Goal: Find specific page/section: Find specific page/section

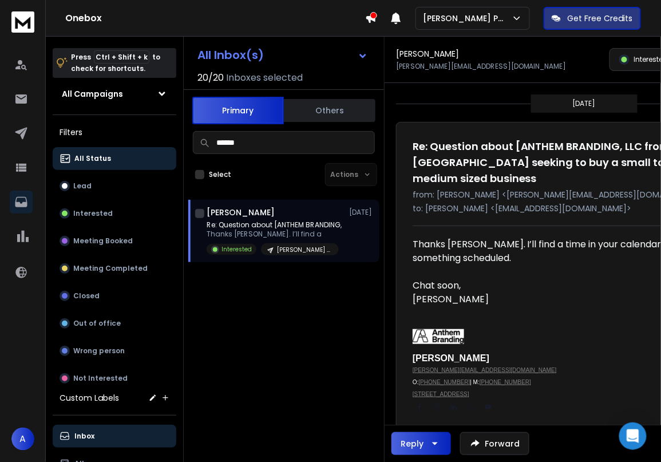
scroll to position [82, 0]
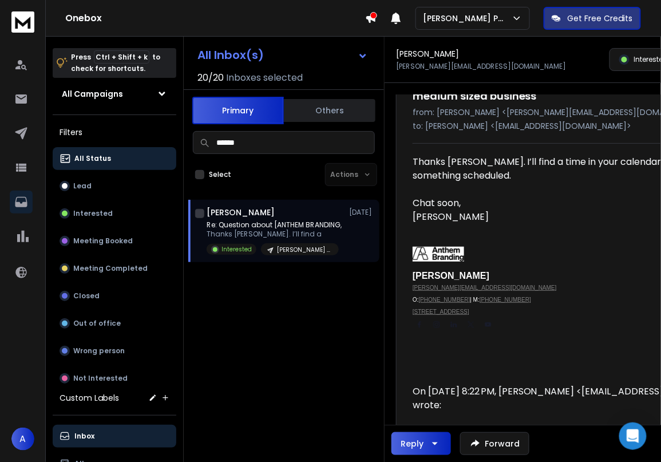
click at [75, 156] on p "All Status" at bounding box center [92, 158] width 37 height 9
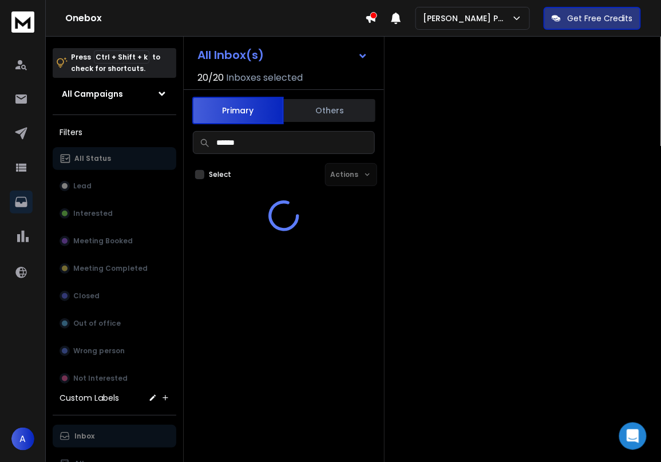
scroll to position [0, 0]
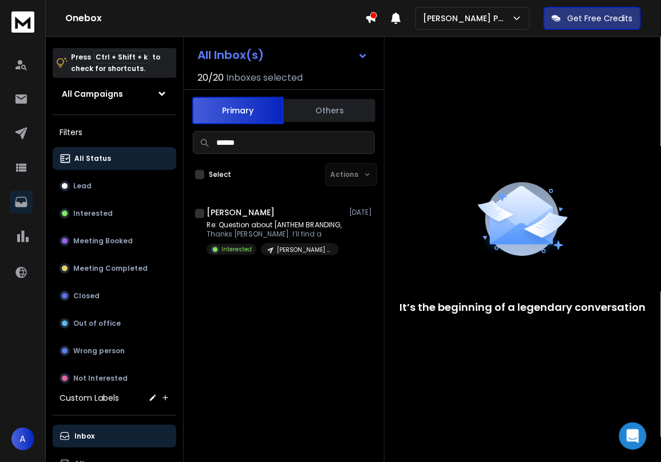
click at [260, 148] on input "******" at bounding box center [284, 142] width 182 height 23
type input "*"
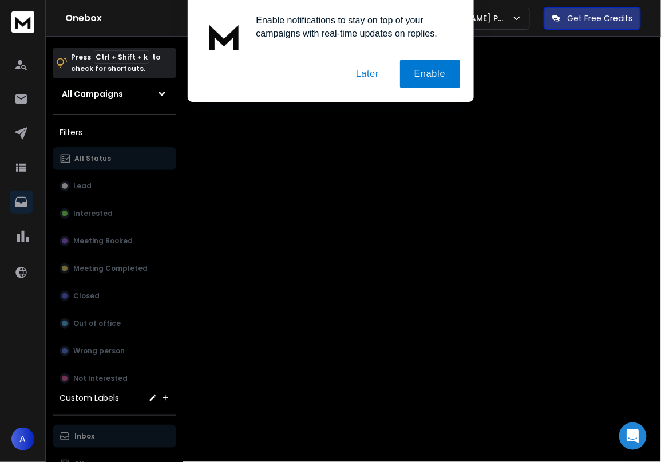
click at [368, 73] on button "Later" at bounding box center [368, 74] width 52 height 29
